Goal: Task Accomplishment & Management: Use online tool/utility

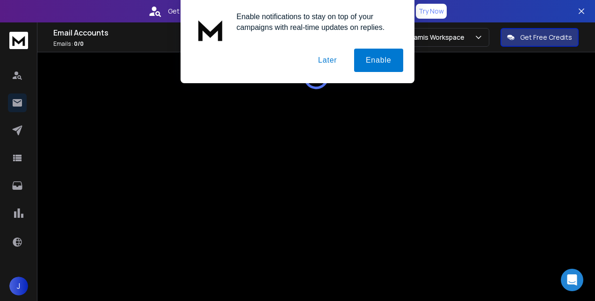
drag, startPoint x: 333, startPoint y: 60, endPoint x: 303, endPoint y: 63, distance: 30.6
click at [333, 60] on button "Later" at bounding box center [327, 60] width 42 height 23
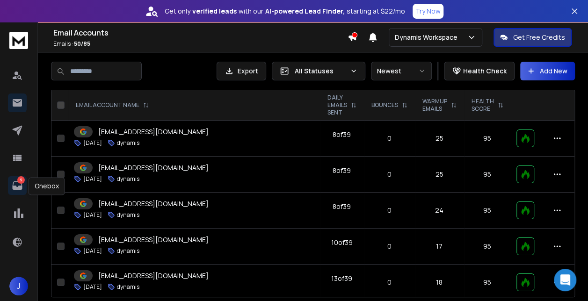
click at [12, 187] on icon at bounding box center [17, 185] width 11 height 11
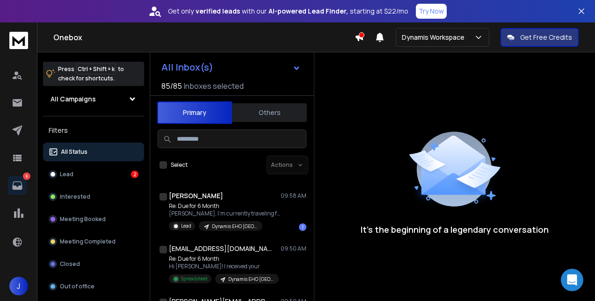
click at [227, 147] on input at bounding box center [232, 139] width 149 height 19
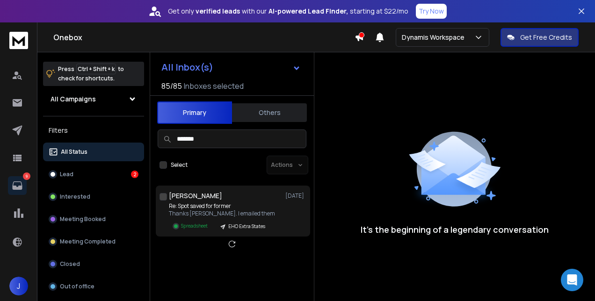
type input "*******"
drag, startPoint x: 266, startPoint y: 207, endPoint x: 259, endPoint y: 207, distance: 6.1
click at [264, 206] on p "Re: Spot saved for former" at bounding box center [222, 205] width 106 height 7
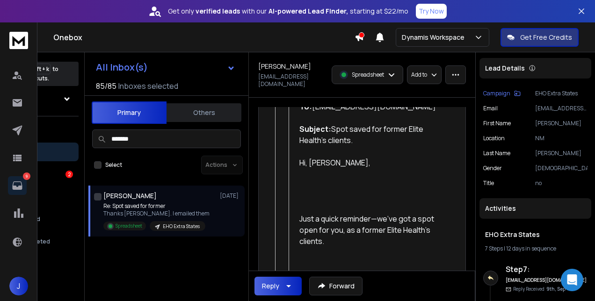
scroll to position [1356, 0]
